Goal: Check status

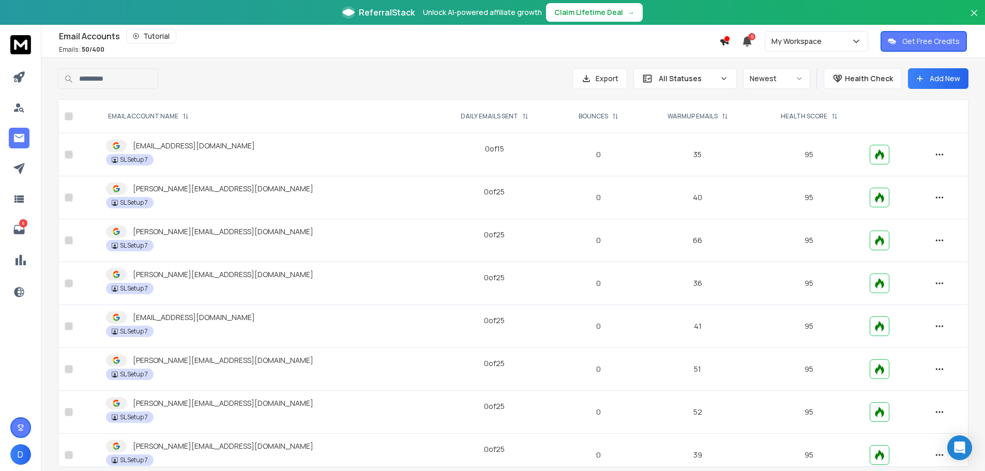
click at [784, 79] on button "Newest" at bounding box center [776, 78] width 67 height 21
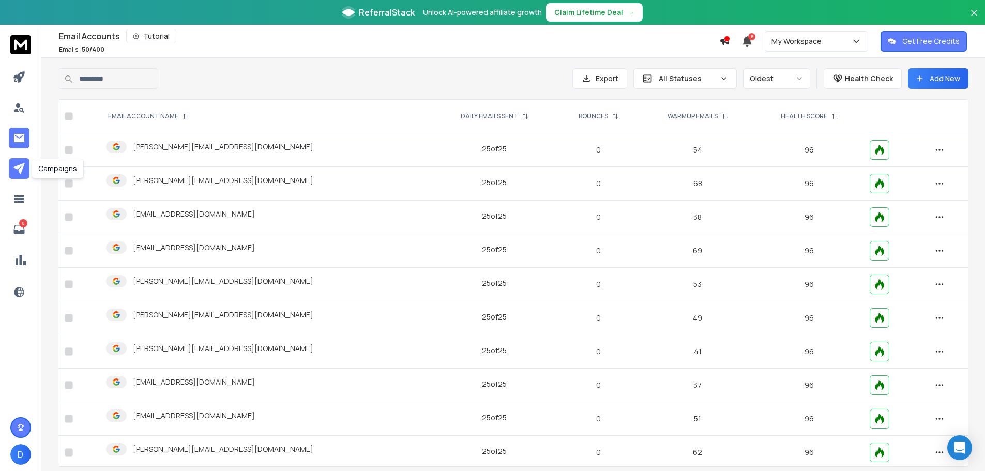
click at [23, 162] on icon at bounding box center [19, 168] width 12 height 12
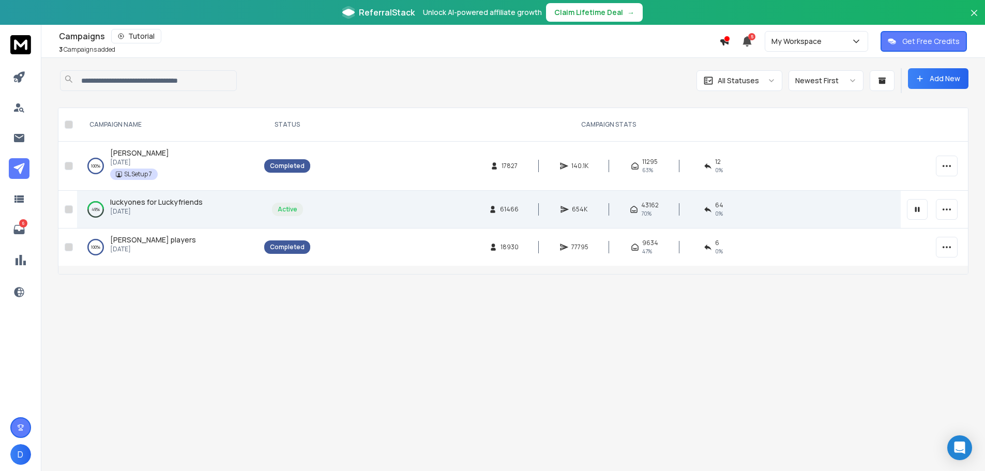
click at [146, 214] on p "5 months ago" at bounding box center [156, 211] width 93 height 8
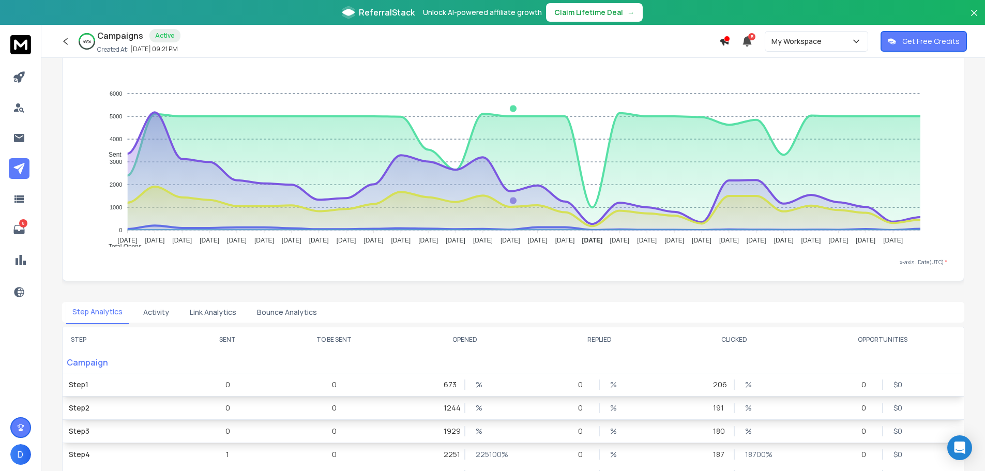
scroll to position [310, 0]
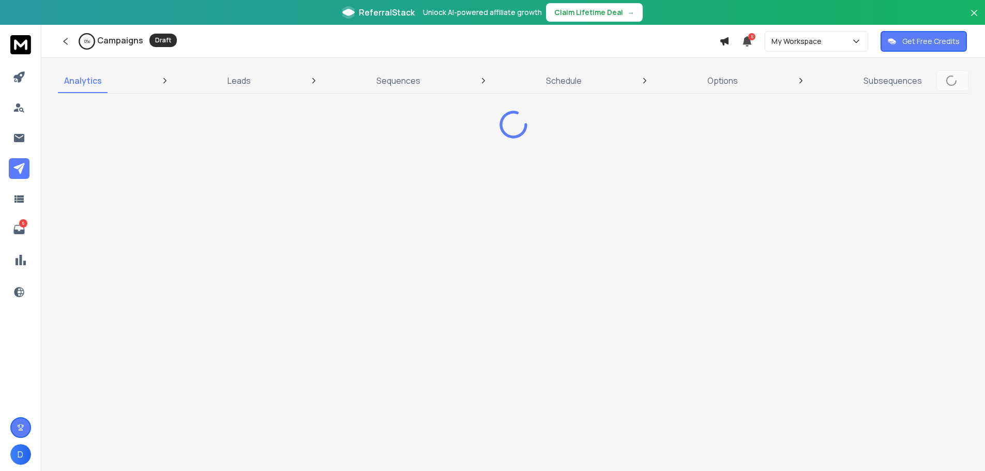
scroll to position [123, 0]
